Goal: Task Accomplishment & Management: Use online tool/utility

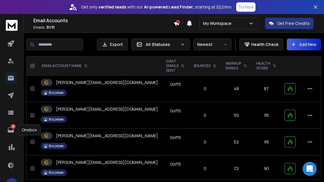
click at [14, 129] on p "32" at bounding box center [13, 126] width 5 height 5
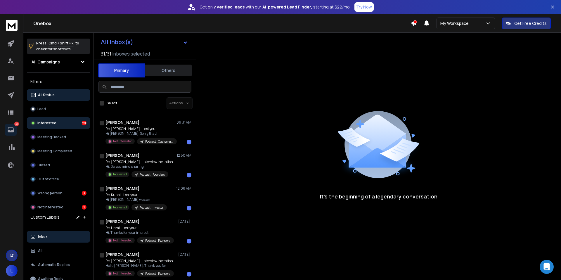
click at [45, 123] on p "Interested" at bounding box center [46, 123] width 19 height 5
